Goal: Task Accomplishment & Management: Manage account settings

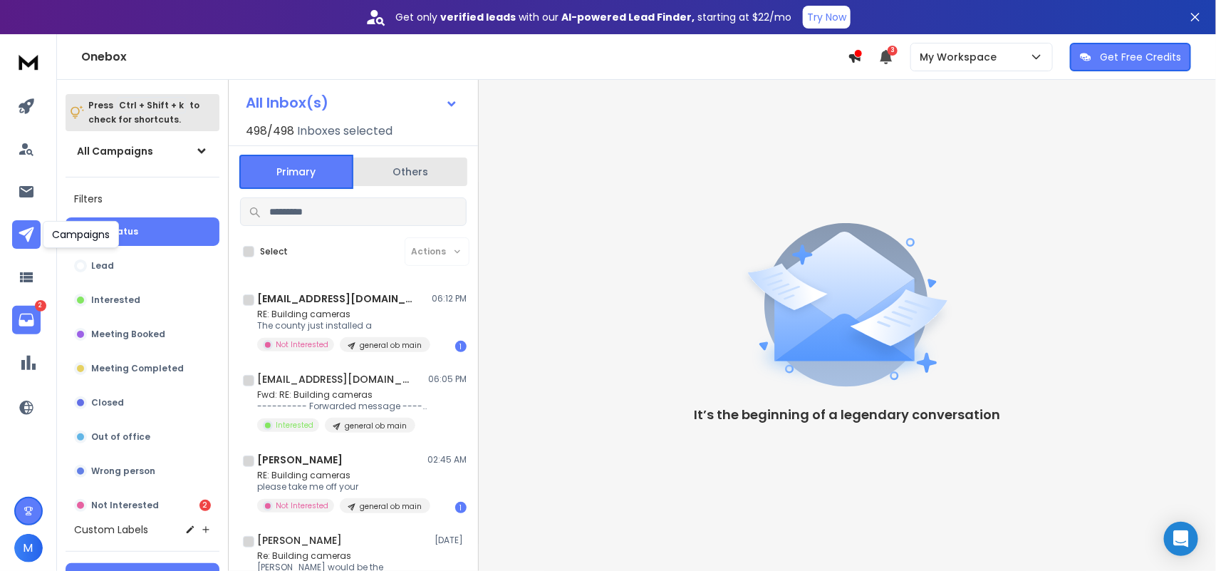
click at [24, 225] on link at bounding box center [26, 234] width 28 height 28
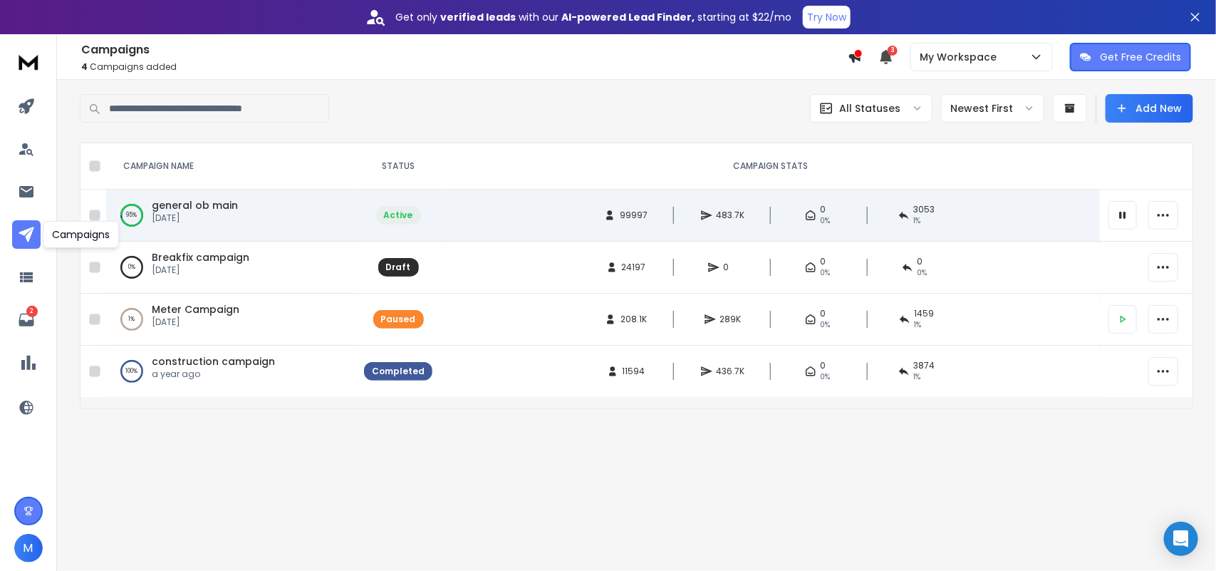
click at [202, 204] on span "general ob main" at bounding box center [195, 205] width 86 height 14
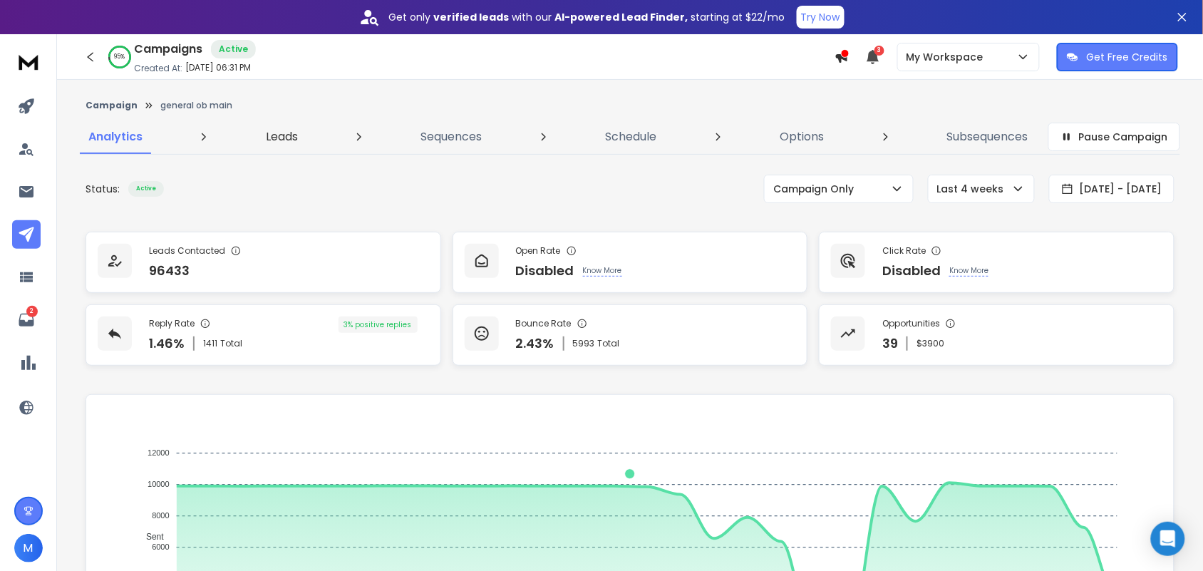
click at [279, 137] on p "Leads" at bounding box center [282, 136] width 32 height 17
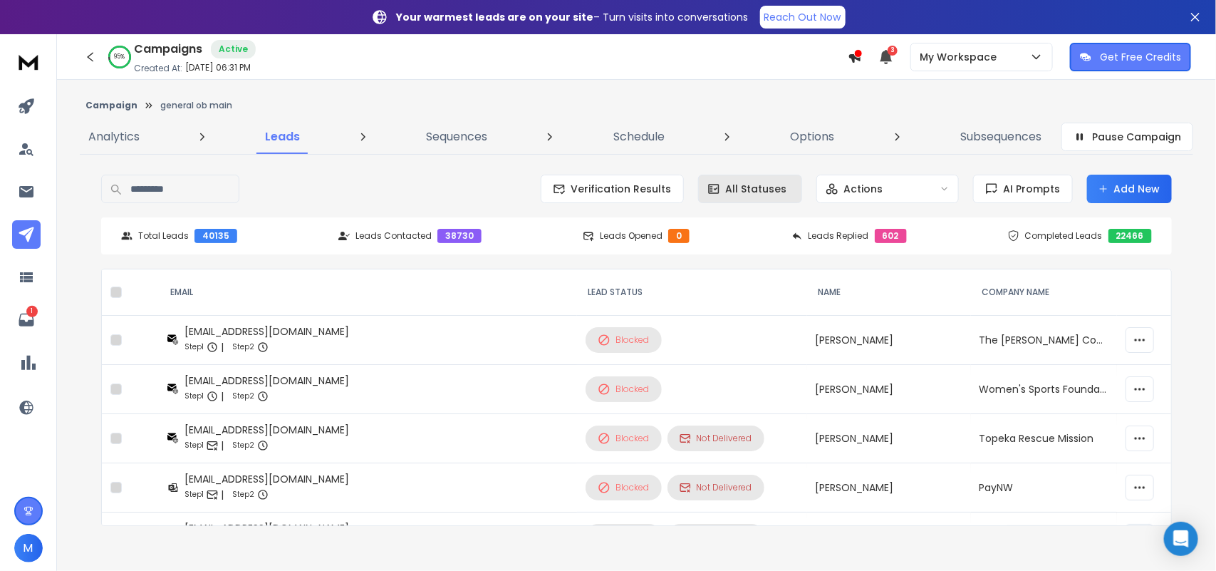
click at [757, 191] on p "All Statuses" at bounding box center [756, 189] width 61 height 14
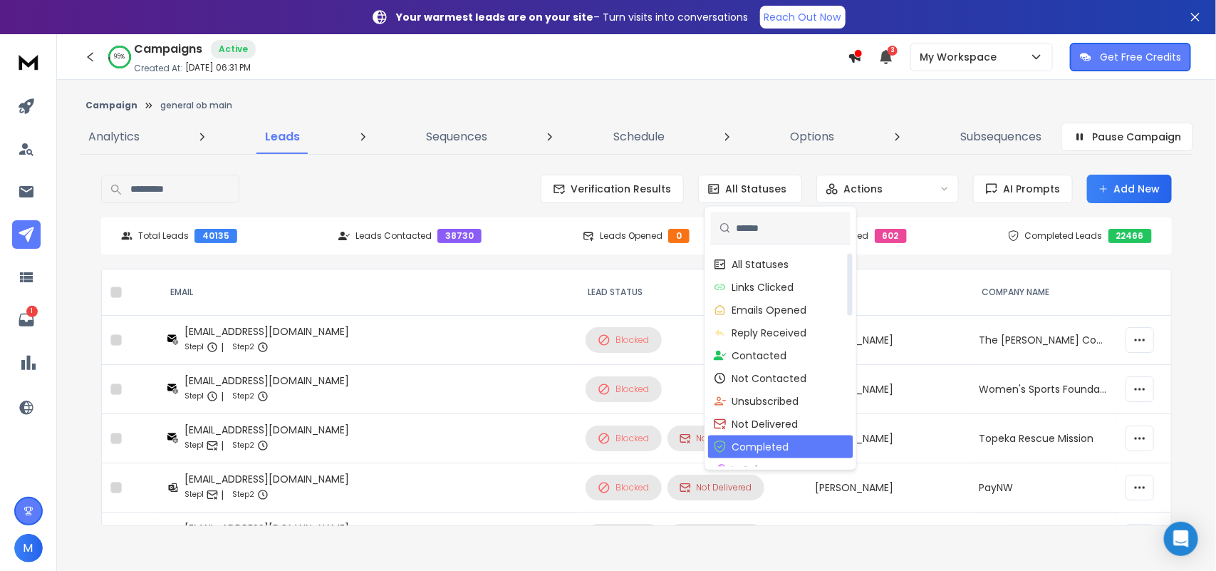
click at [767, 440] on p "Completed" at bounding box center [760, 447] width 57 height 14
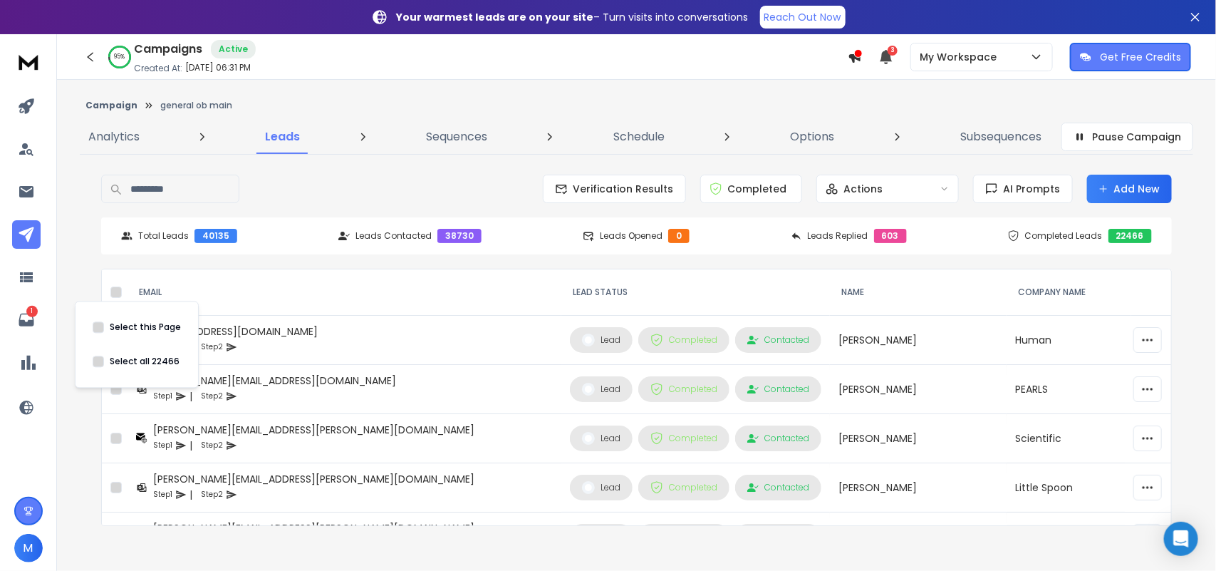
click at [98, 364] on button "Select this Page" at bounding box center [98, 361] width 11 height 11
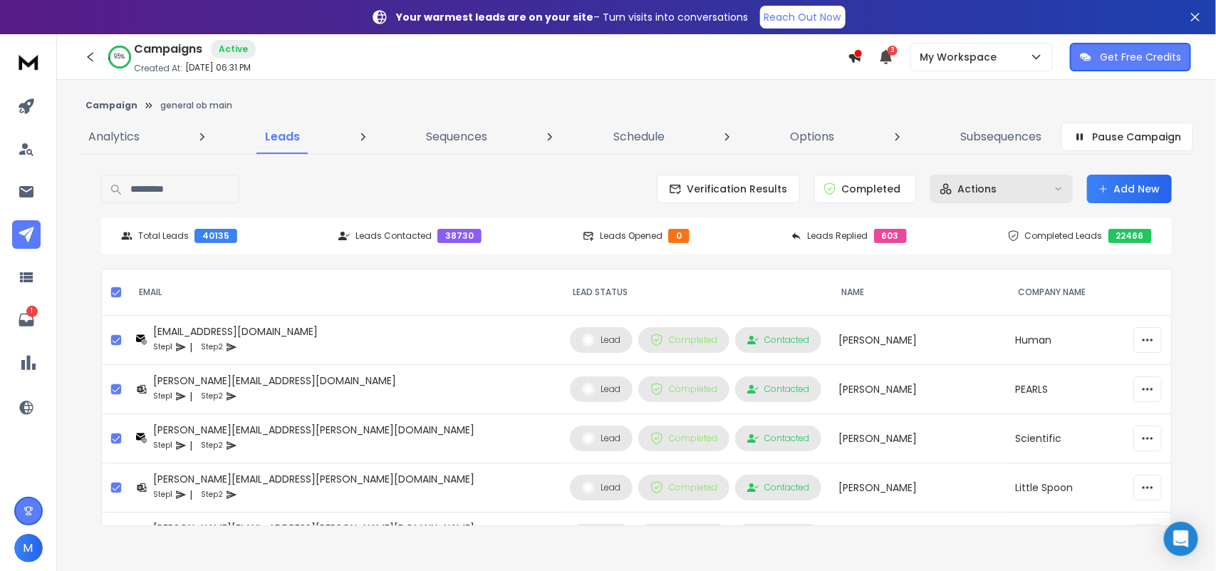
click at [987, 187] on p "Actions" at bounding box center [977, 189] width 39 height 14
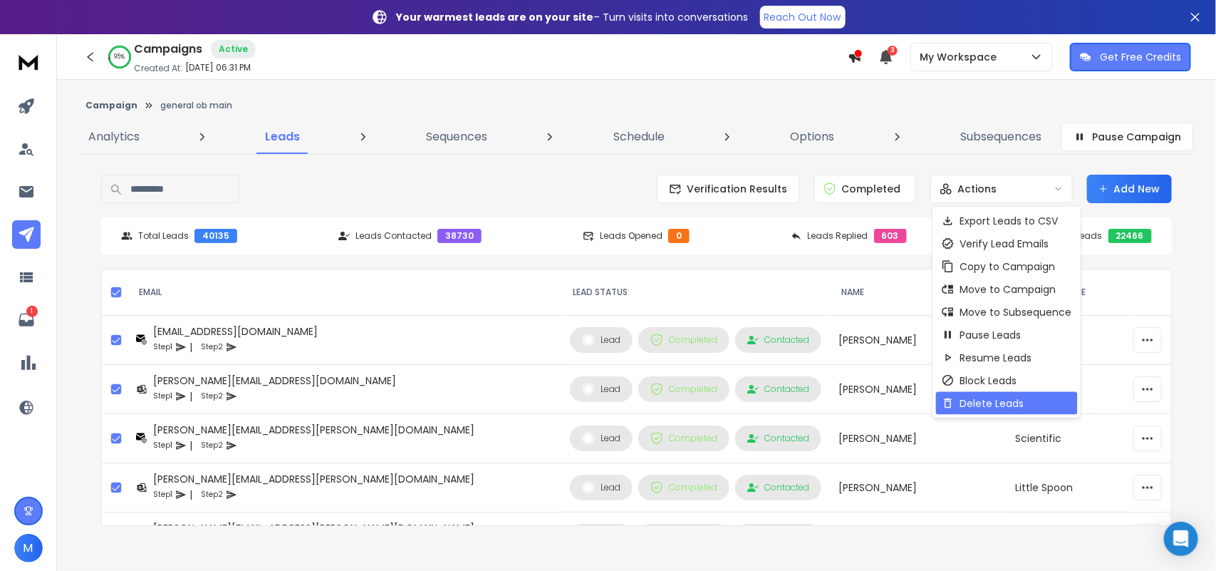
click at [980, 401] on p "Delete Leads" at bounding box center [992, 403] width 64 height 14
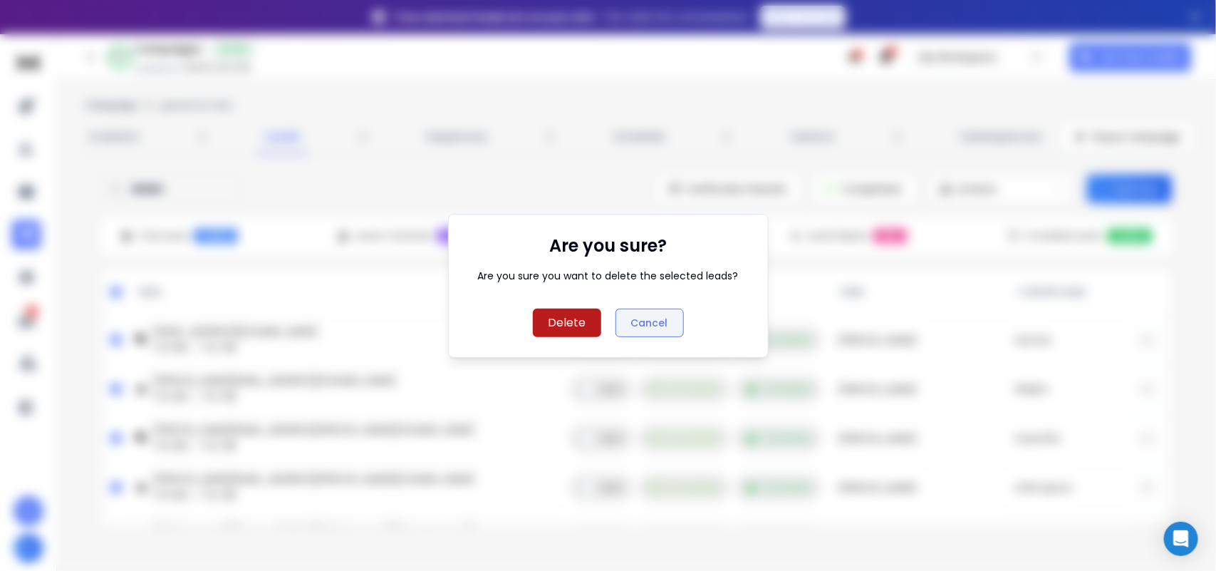
click at [564, 316] on button "Delete" at bounding box center [567, 322] width 68 height 28
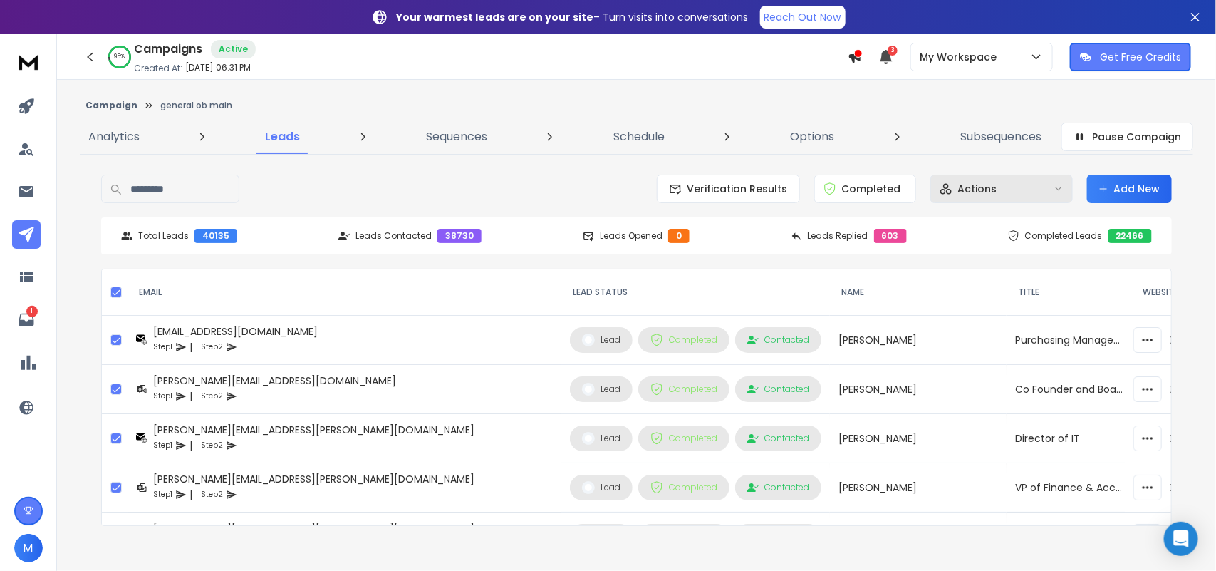
click at [1009, 187] on div "Actions" at bounding box center [994, 189] width 108 height 14
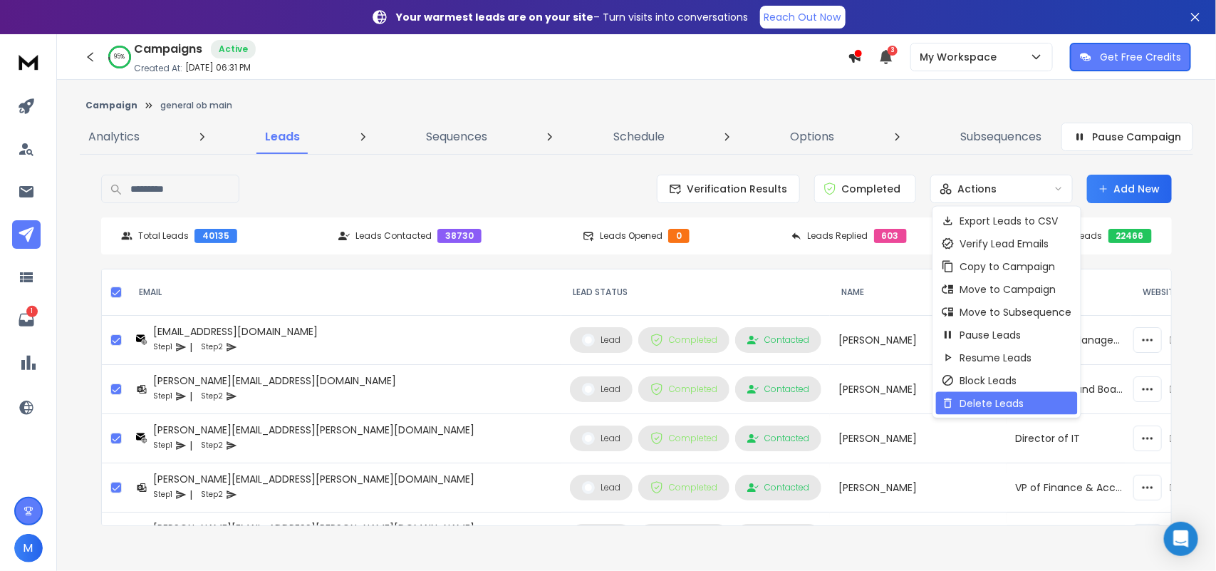
click at [977, 403] on p "Delete Leads" at bounding box center [992, 403] width 64 height 14
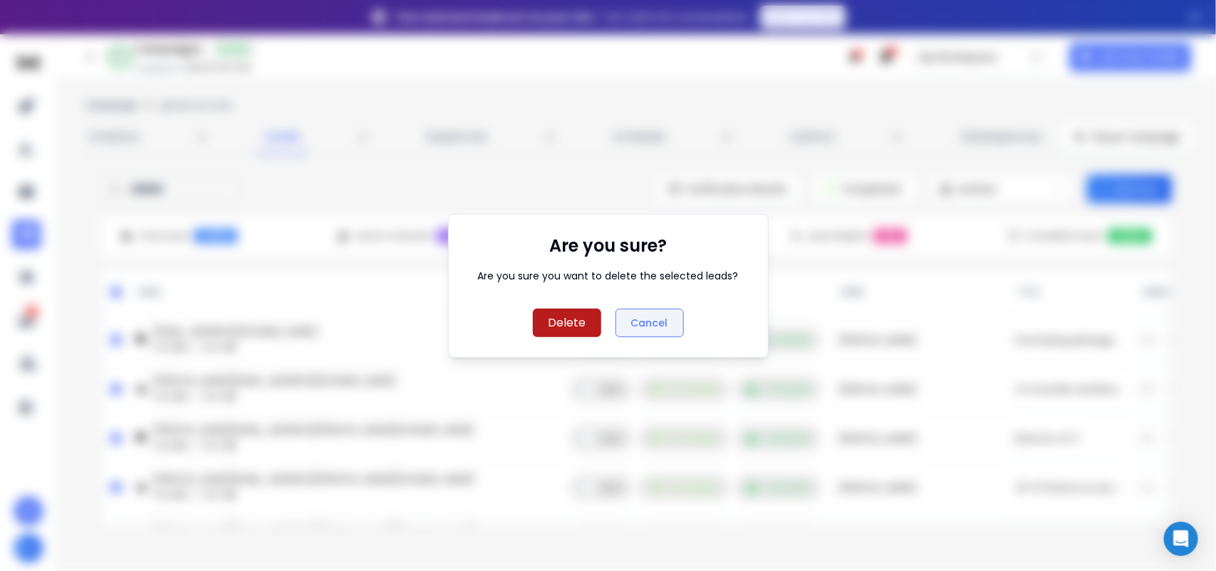
click at [561, 324] on button "Delete" at bounding box center [567, 322] width 68 height 28
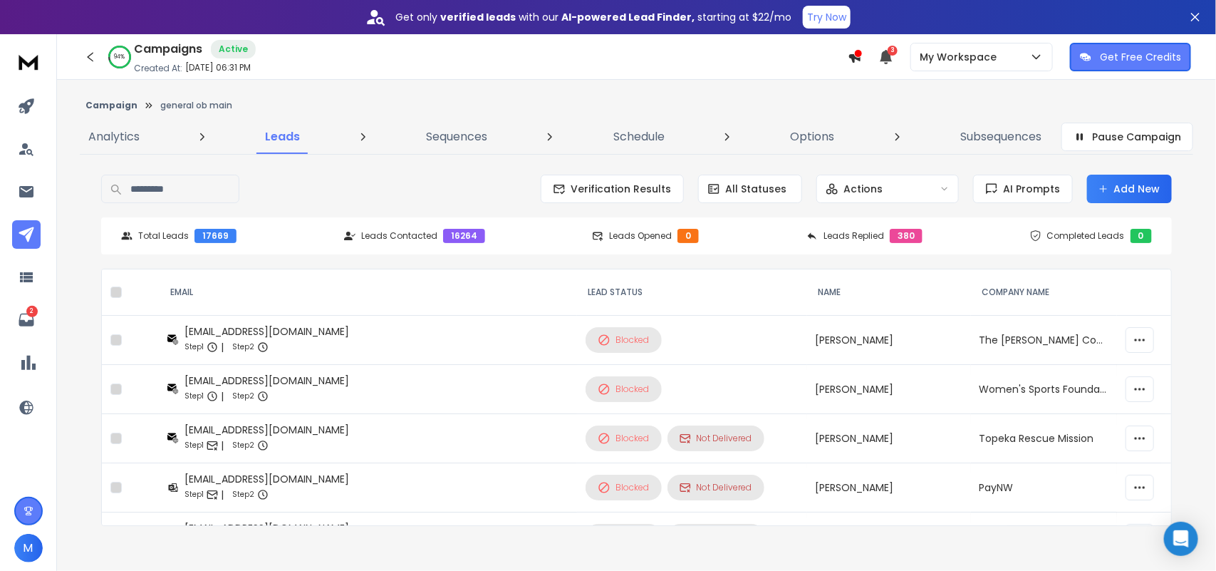
click at [581, 58] on div "94 % Campaigns Active Created At: Jun 24, 2025, 06:31 PM 3 My Workspace Get Fre…" at bounding box center [608, 57] width 1216 height 46
click at [1133, 187] on button "Add New" at bounding box center [1129, 189] width 85 height 28
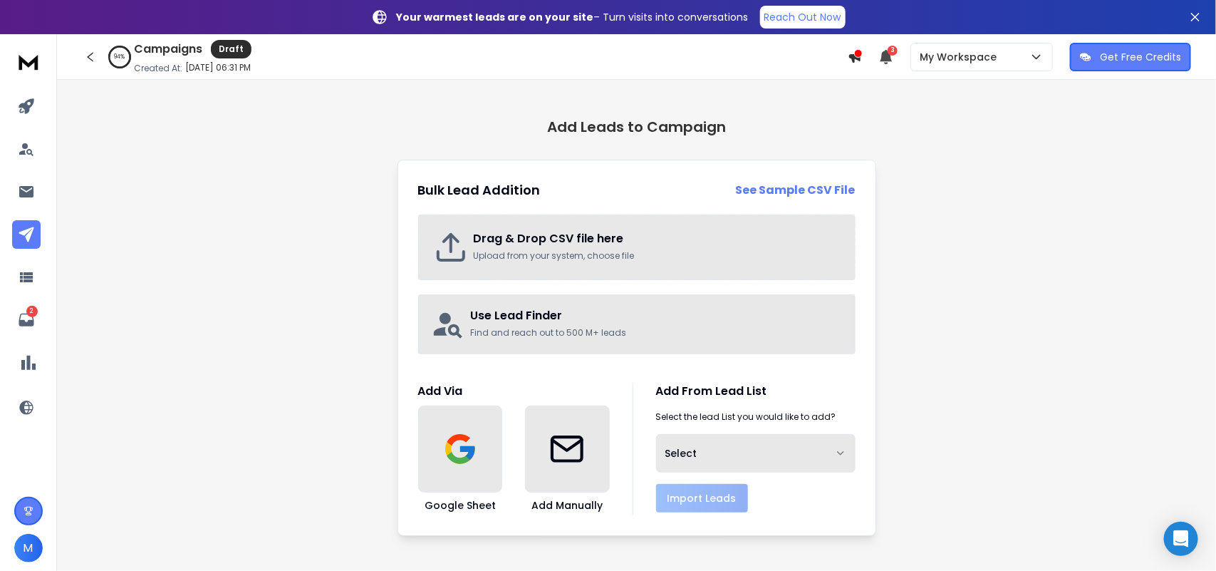
click at [607, 239] on h2 "Drag & Drop CSV file here" at bounding box center [657, 238] width 366 height 17
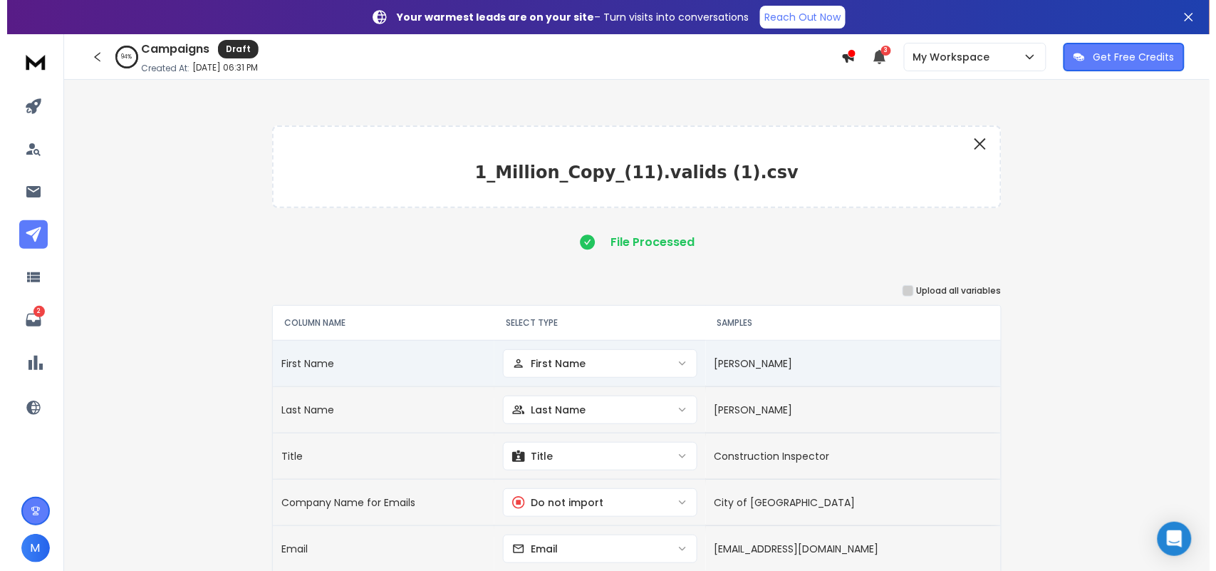
scroll to position [89, 0]
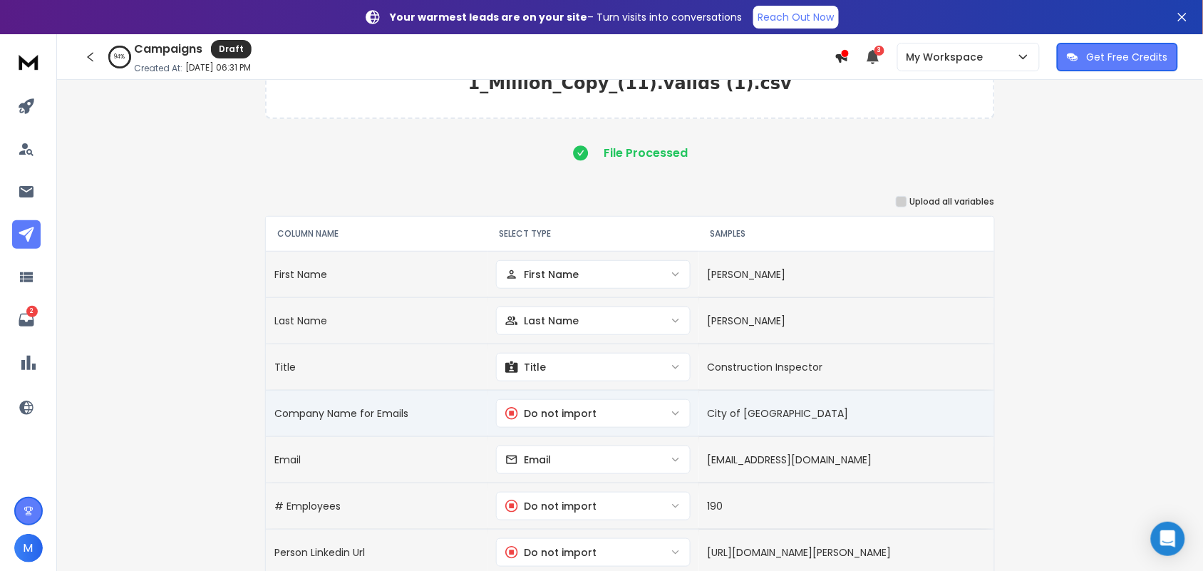
click at [561, 410] on div "Do not import" at bounding box center [550, 413] width 91 height 14
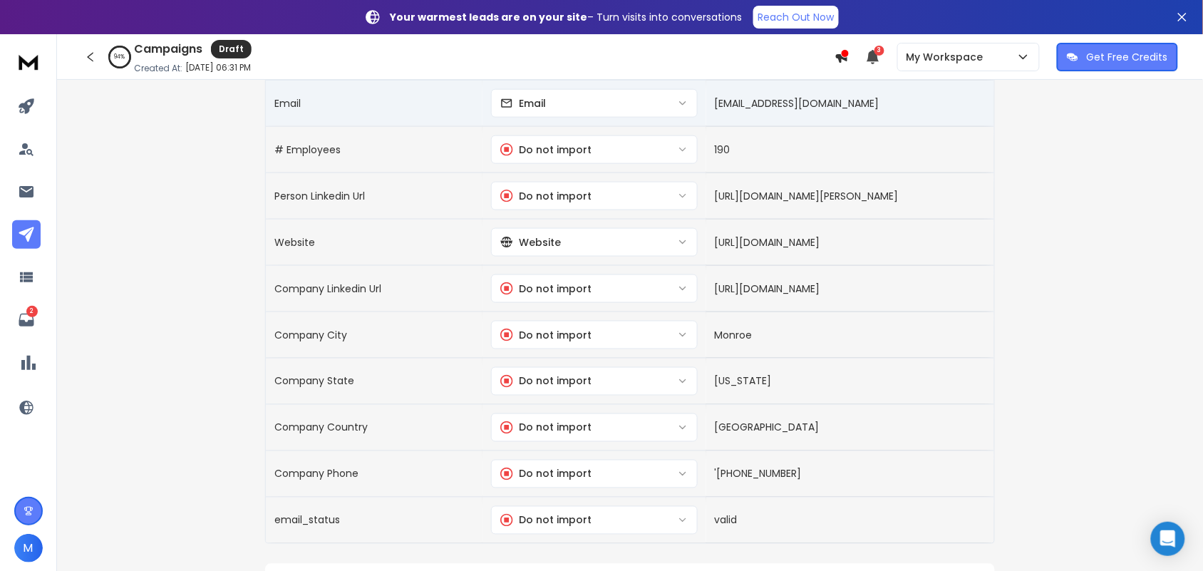
scroll to position [640, 0]
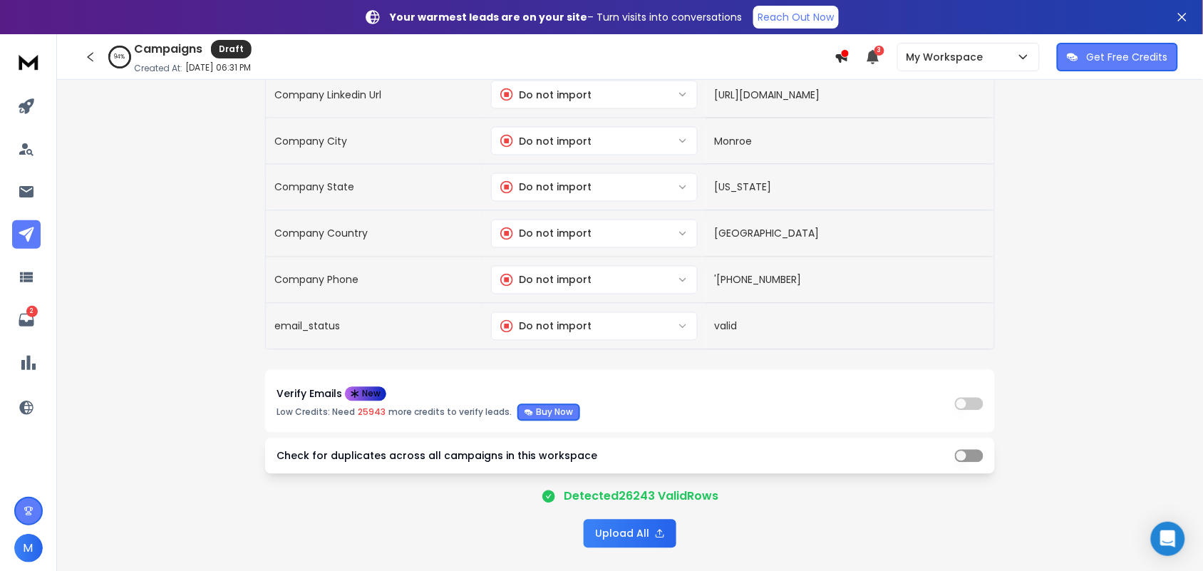
click at [621, 531] on button "Upload All" at bounding box center [629, 533] width 93 height 28
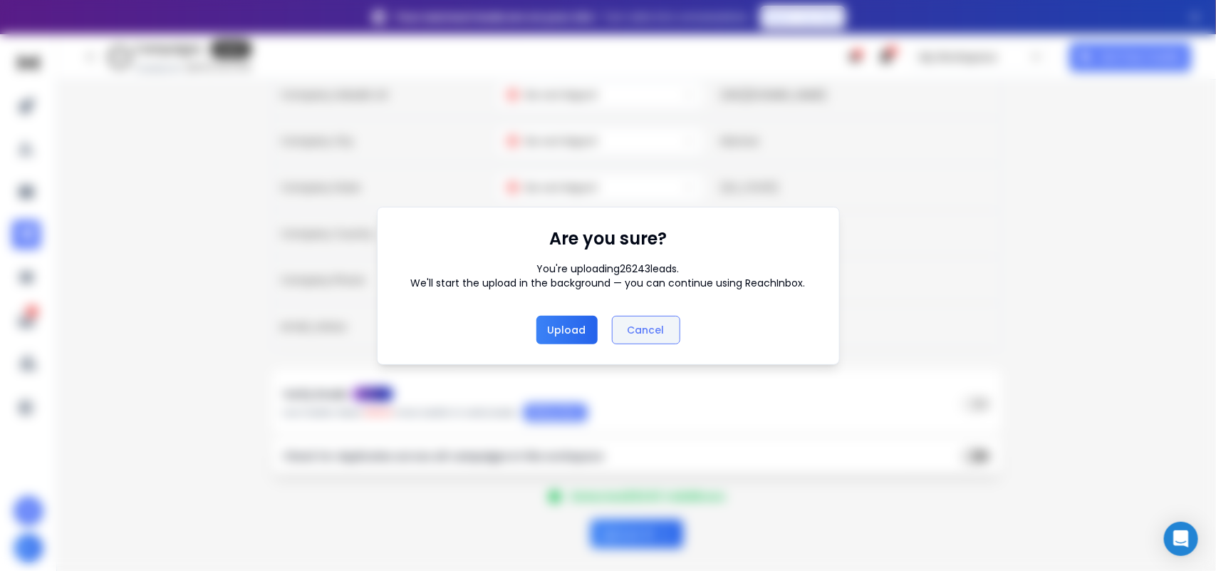
click at [560, 319] on button "Upload" at bounding box center [566, 330] width 61 height 28
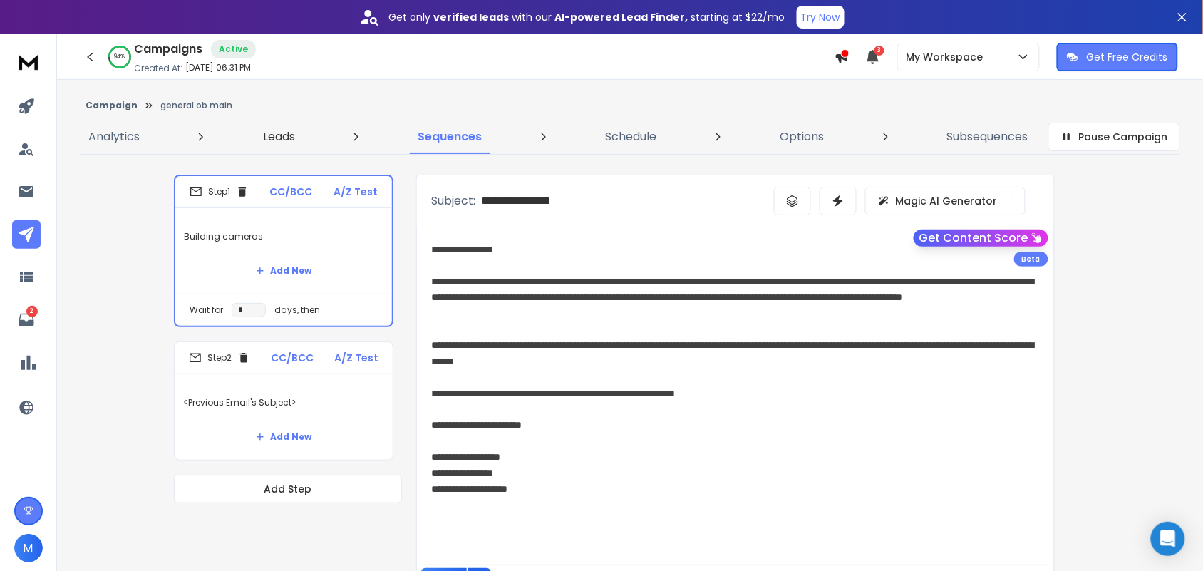
click at [257, 133] on link "Leads" at bounding box center [278, 137] width 49 height 34
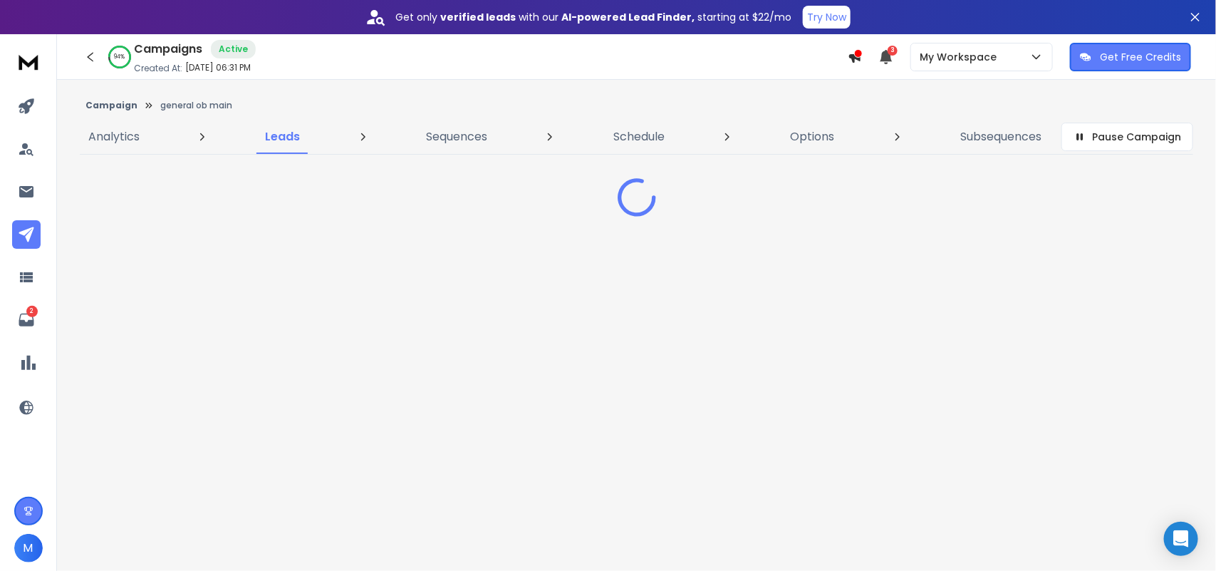
click at [275, 137] on p "Leads" at bounding box center [283, 136] width 35 height 17
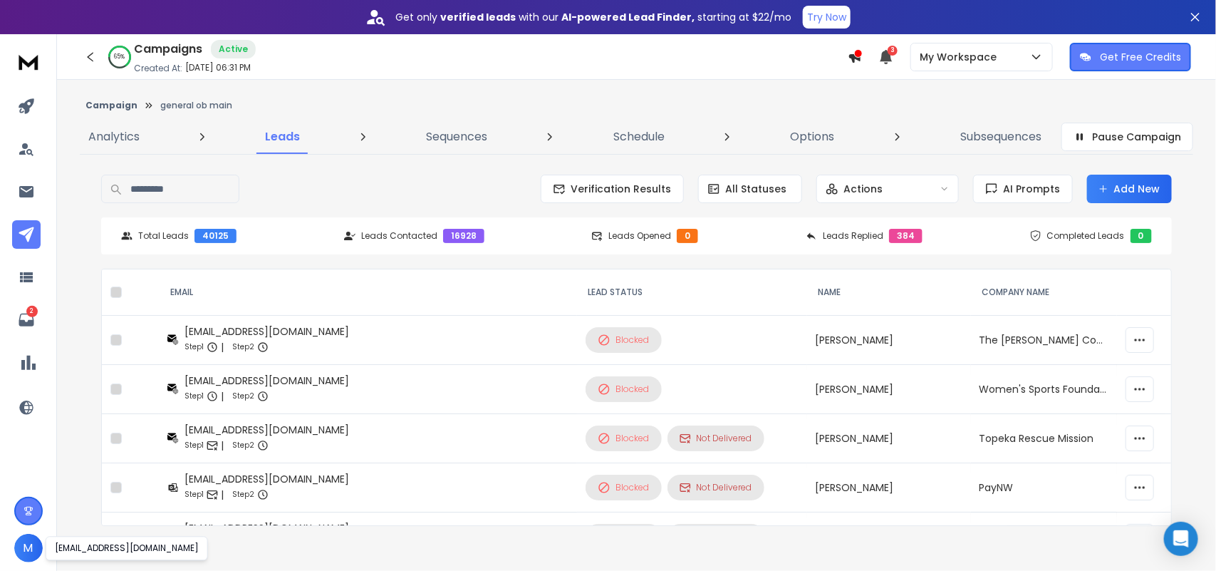
click at [21, 539] on span "M" at bounding box center [28, 548] width 28 height 28
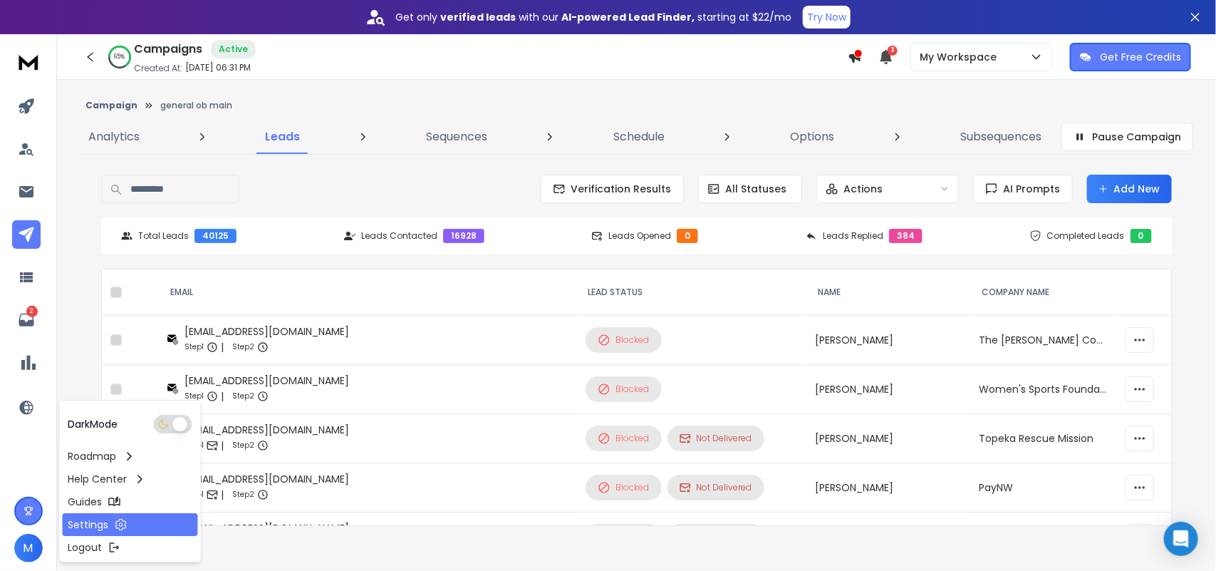
click at [78, 525] on p "Settings" at bounding box center [88, 524] width 41 height 14
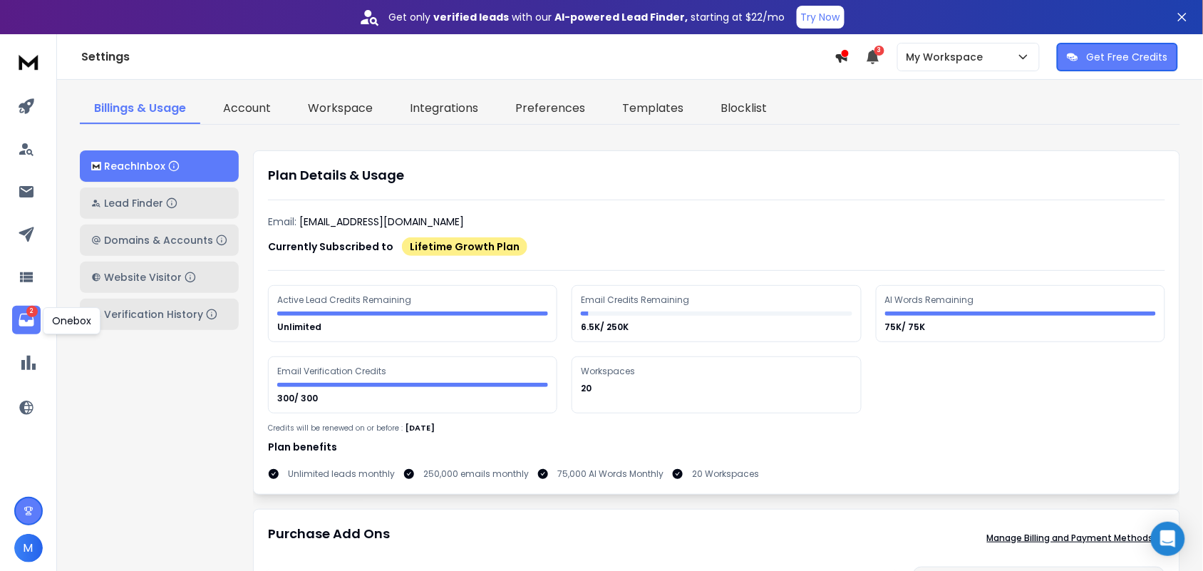
click at [32, 317] on p "2" at bounding box center [31, 311] width 11 height 11
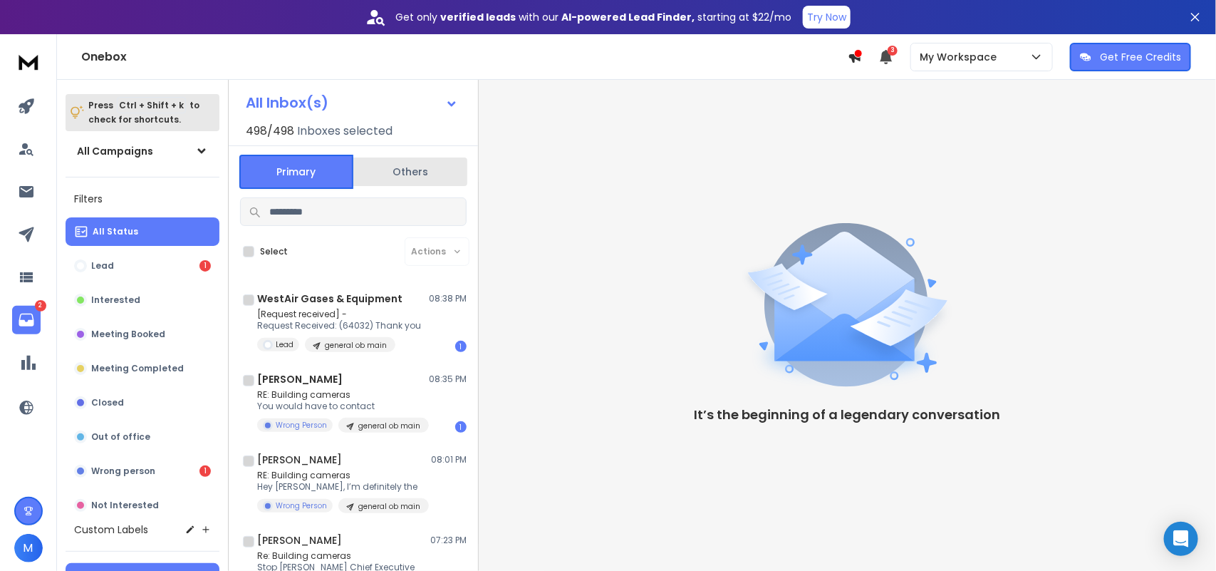
scroll to position [178, 0]
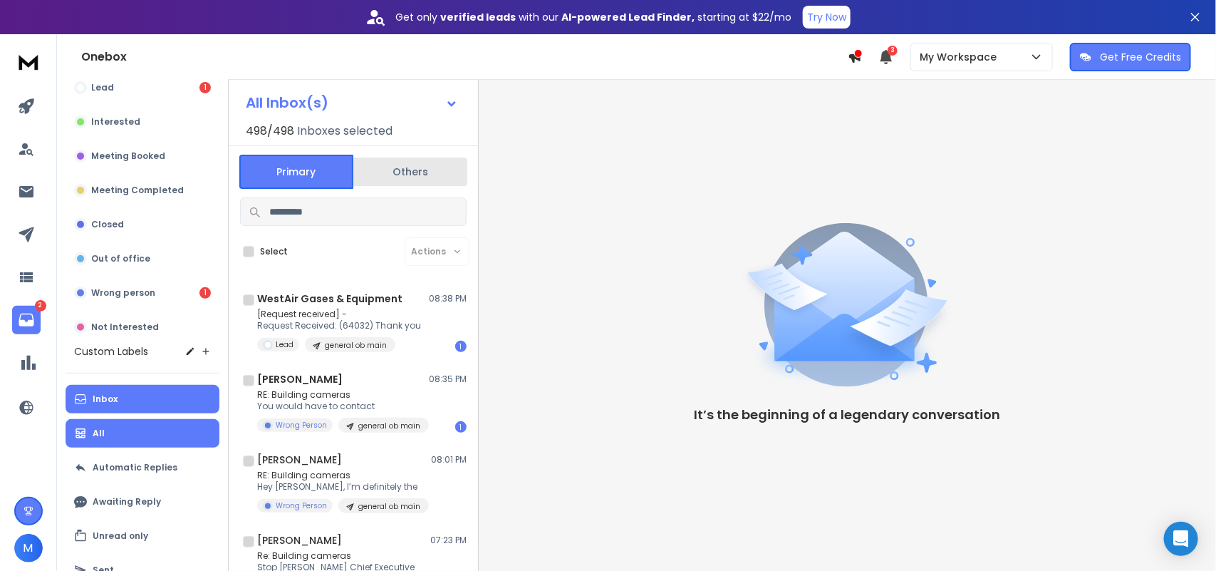
click at [89, 422] on button "All" at bounding box center [143, 433] width 154 height 28
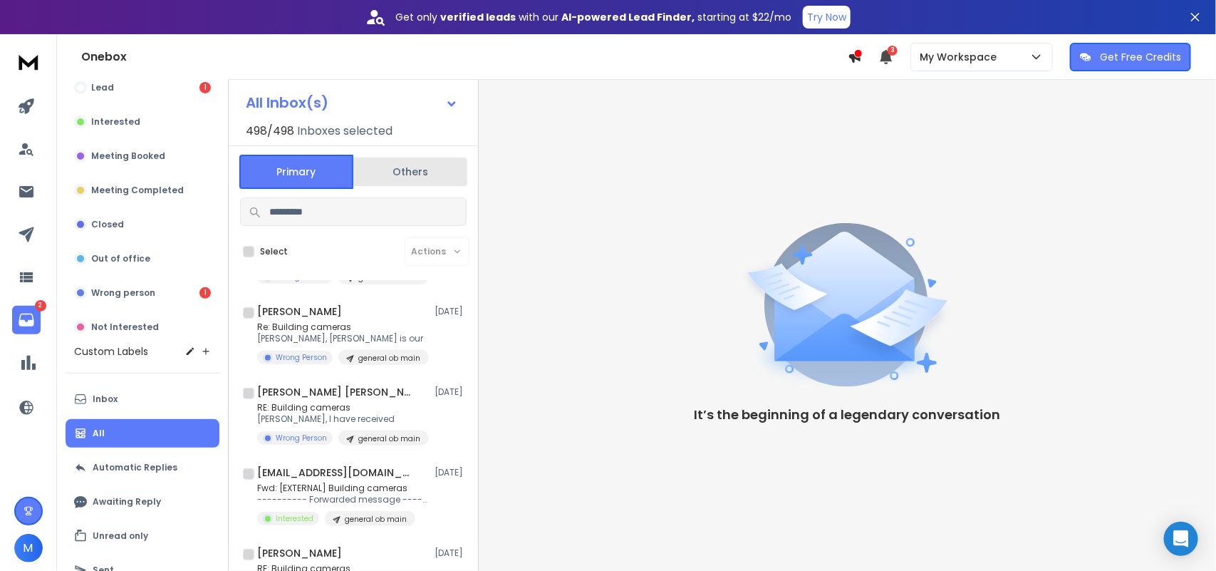
scroll to position [1448, 0]
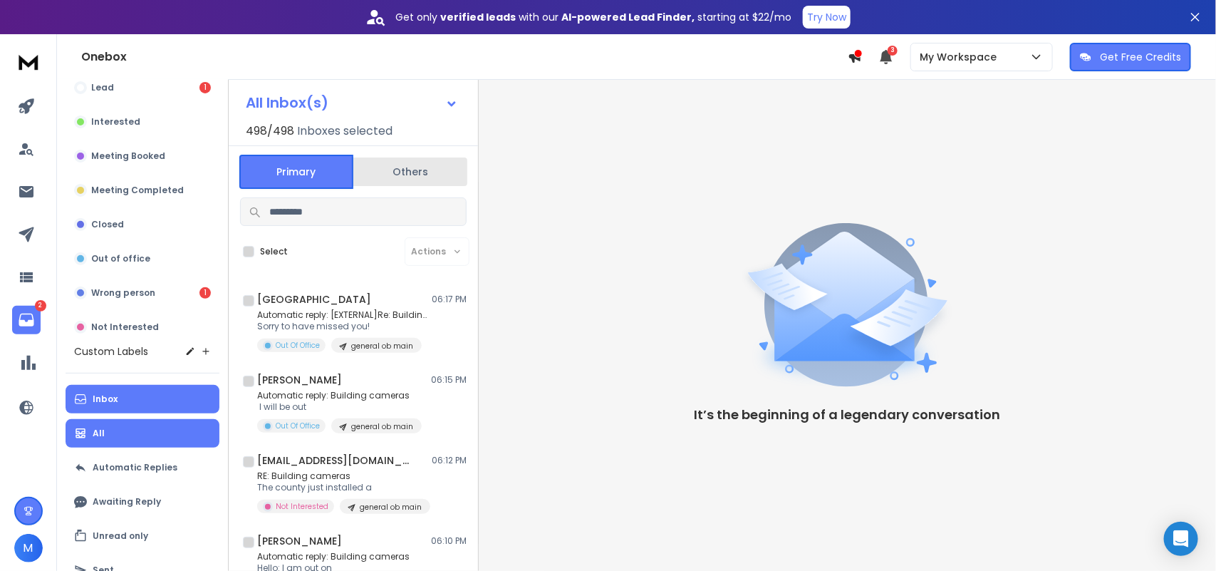
click at [90, 393] on div "Inbox" at bounding box center [95, 398] width 43 height 17
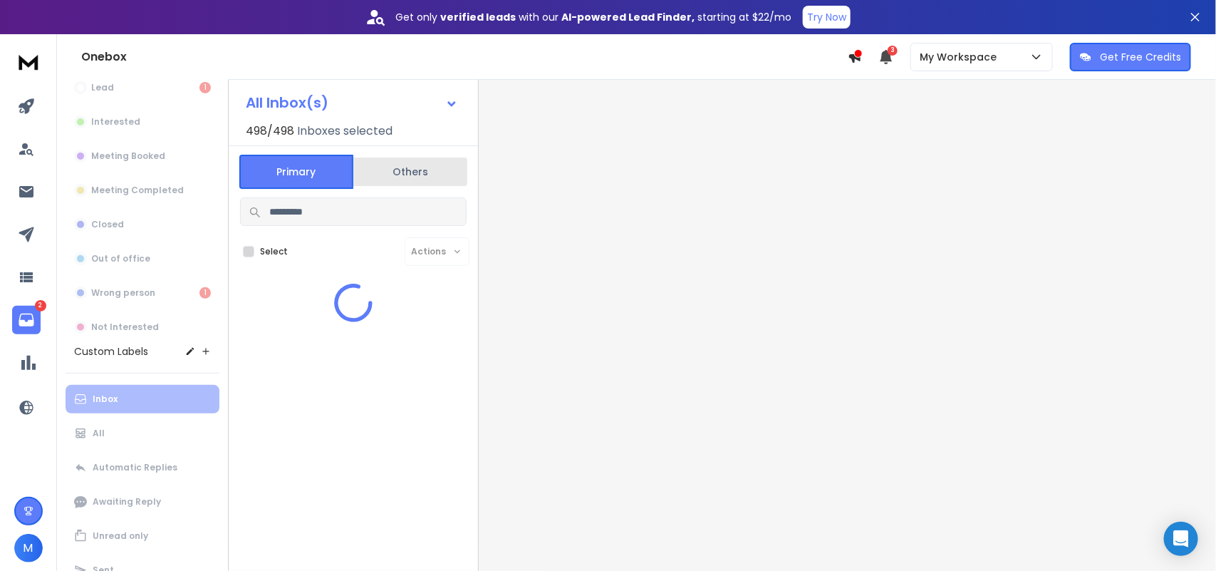
scroll to position [0, 0]
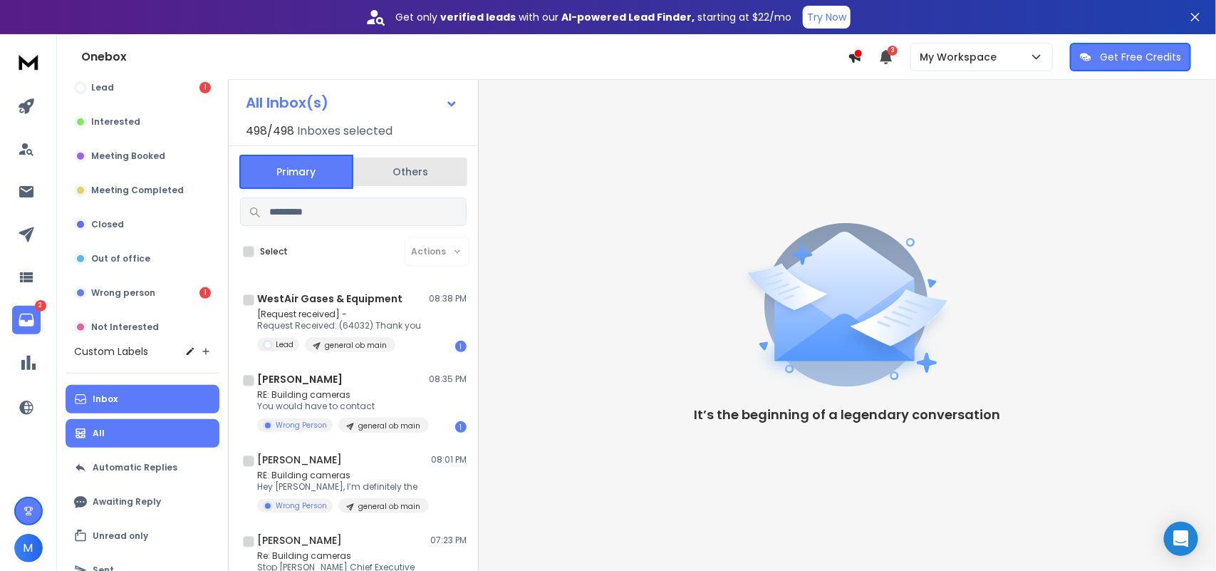
click at [121, 428] on button "All" at bounding box center [143, 433] width 154 height 28
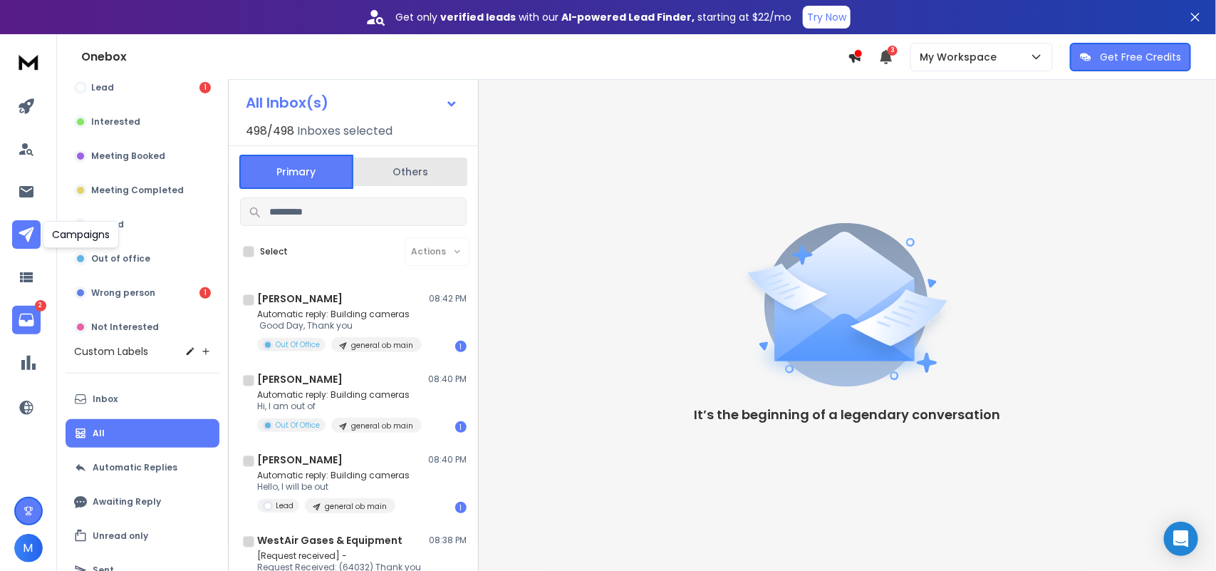
click at [24, 229] on icon at bounding box center [26, 234] width 17 height 17
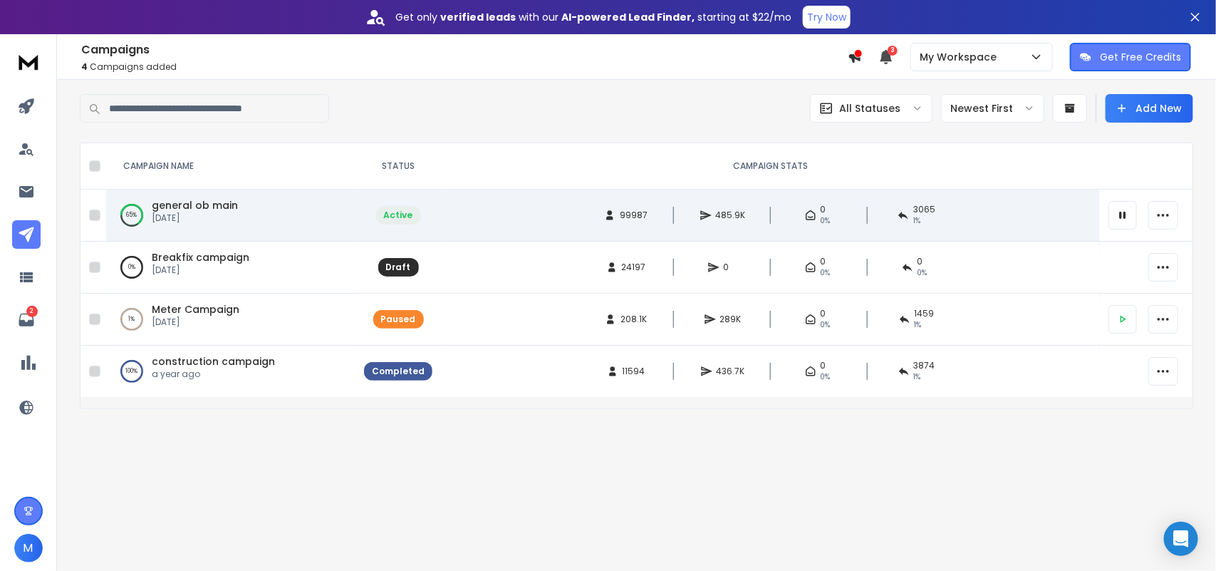
click at [249, 207] on div "65 % general ob main 2 months ago" at bounding box center [230, 215] width 221 height 34
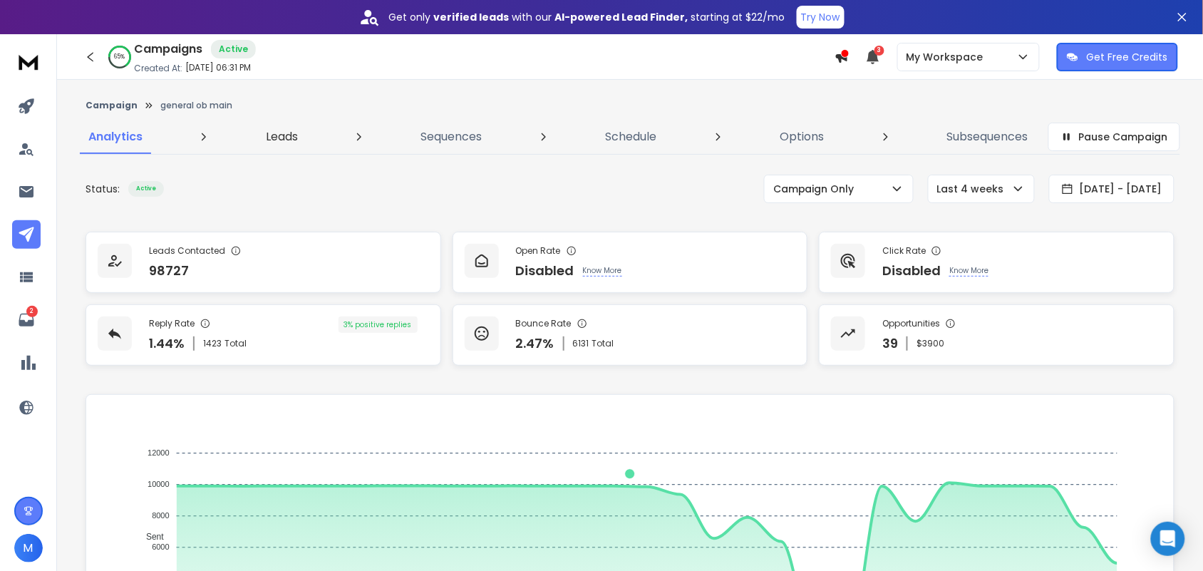
click at [291, 132] on p "Leads" at bounding box center [282, 136] width 32 height 17
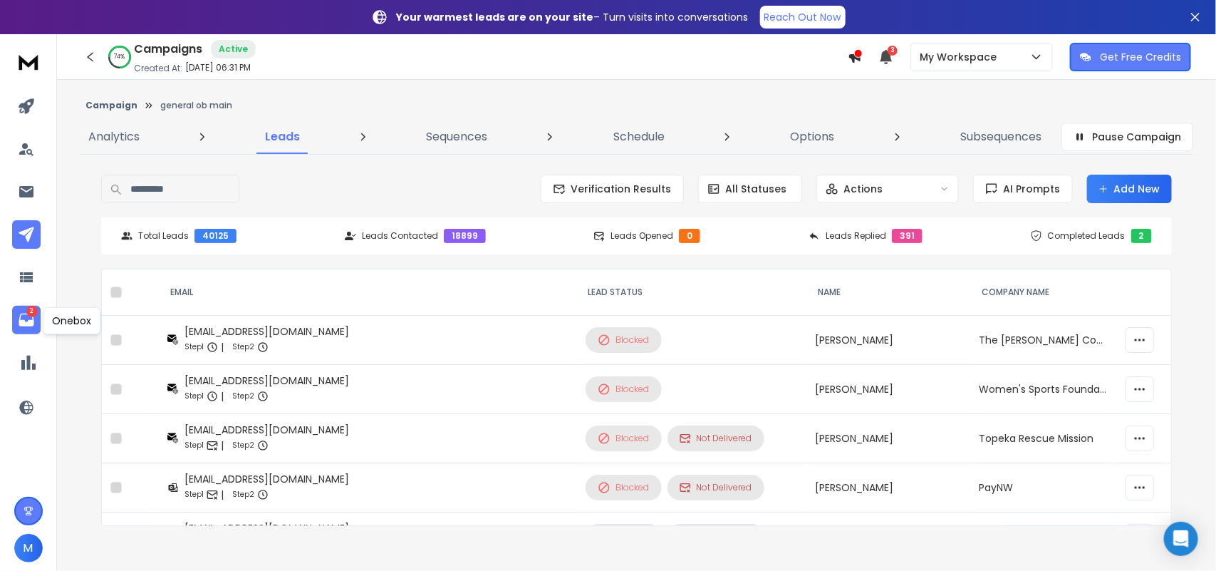
click at [25, 316] on icon at bounding box center [26, 319] width 17 height 17
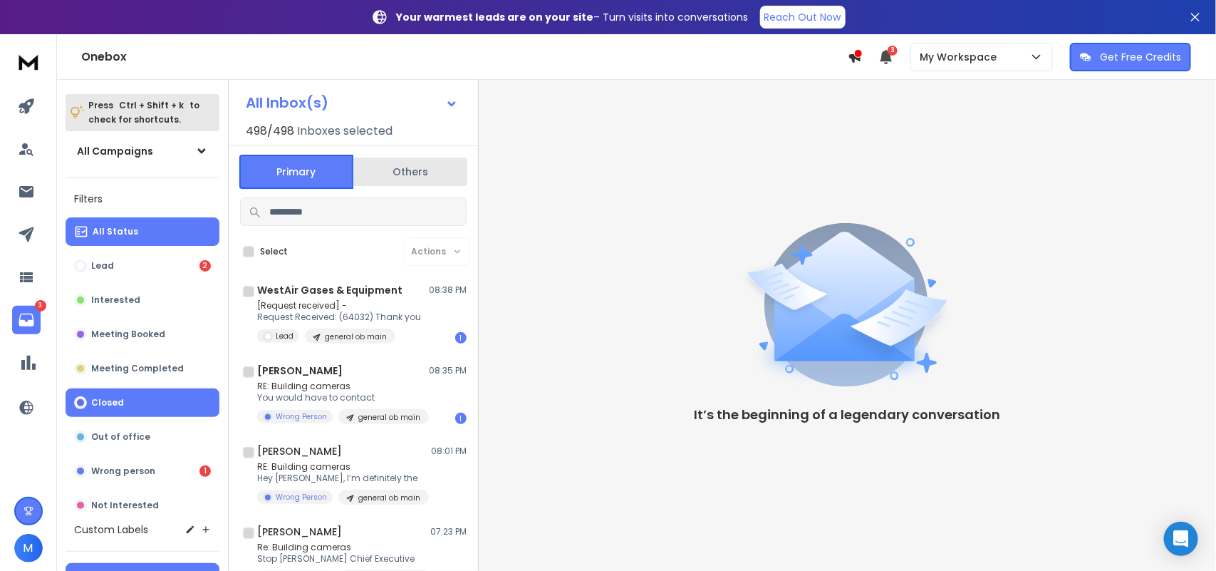
scroll to position [89, 0]
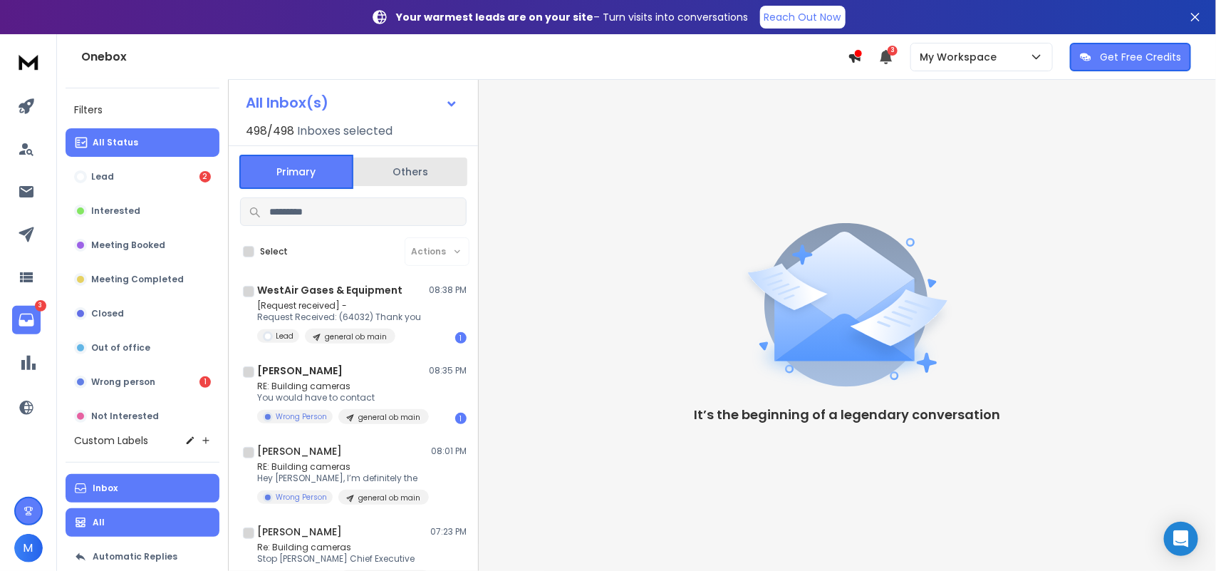
click at [86, 524] on icon at bounding box center [80, 522] width 13 height 13
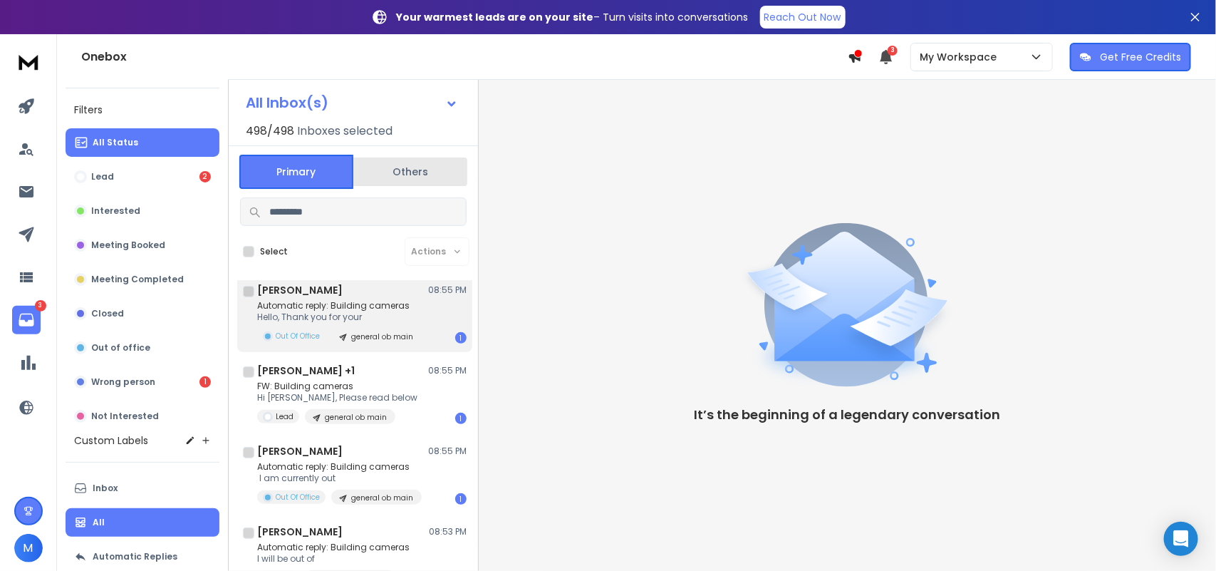
scroll to position [0, 0]
